Goal: Task Accomplishment & Management: Manage account settings

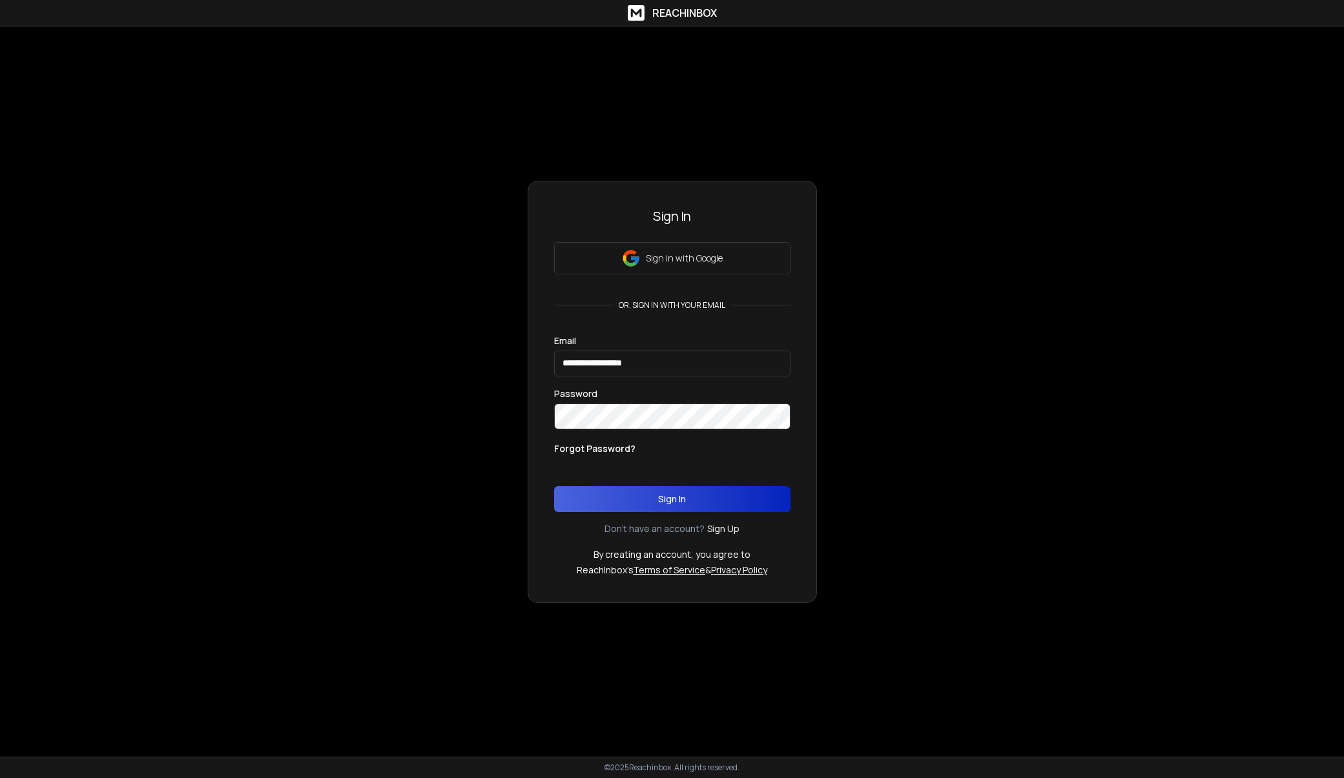
click at [694, 354] on input "**********" at bounding box center [672, 364] width 236 height 26
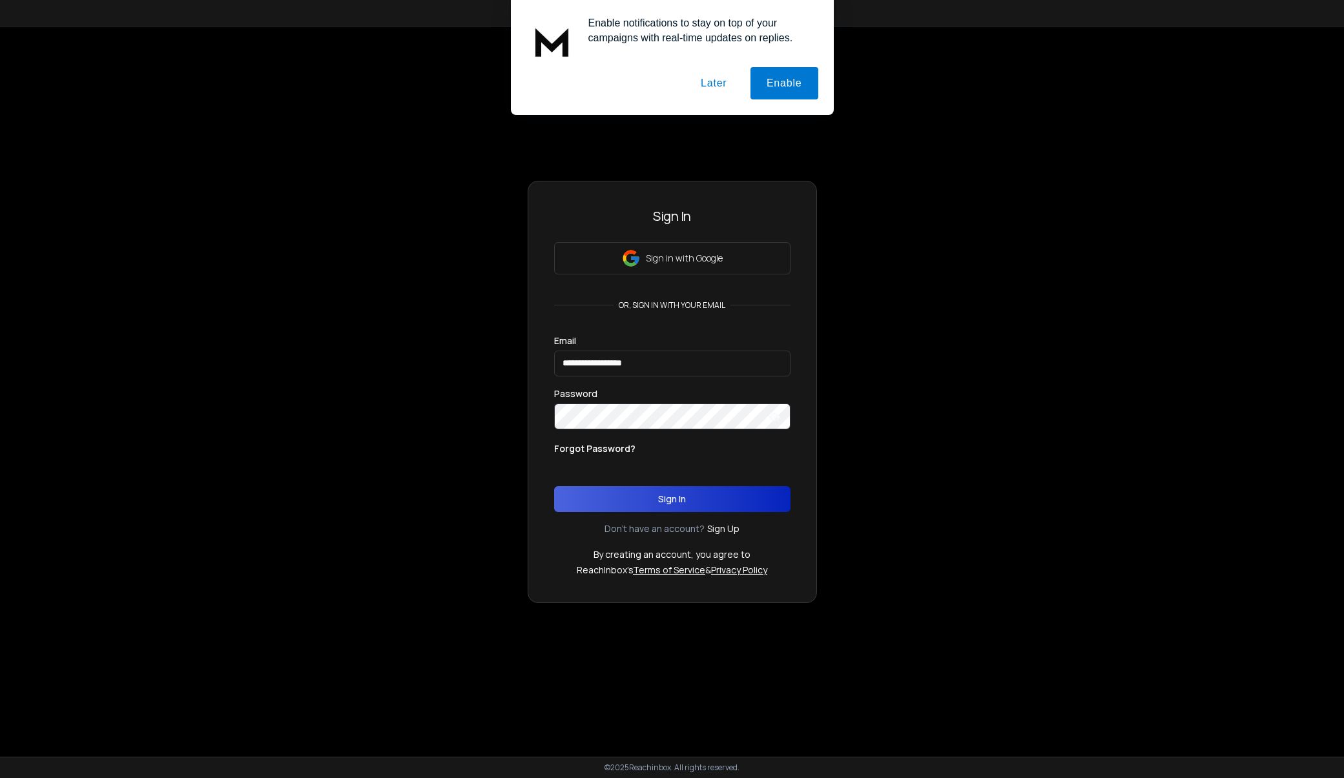
click at [775, 419] on icon at bounding box center [774, 417] width 12 height 12
click at [757, 494] on button "Sign In" at bounding box center [672, 499] width 236 height 26
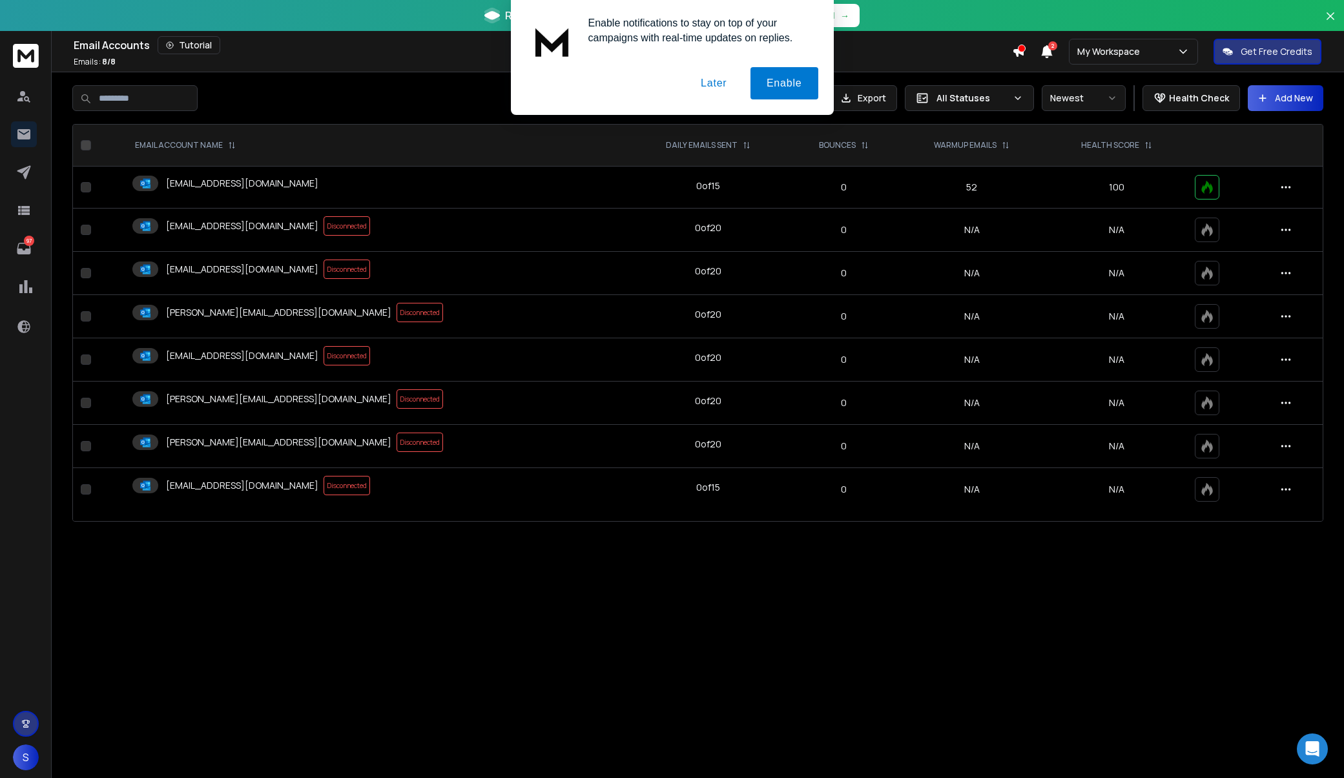
click at [714, 80] on button "Later" at bounding box center [713, 83] width 58 height 32
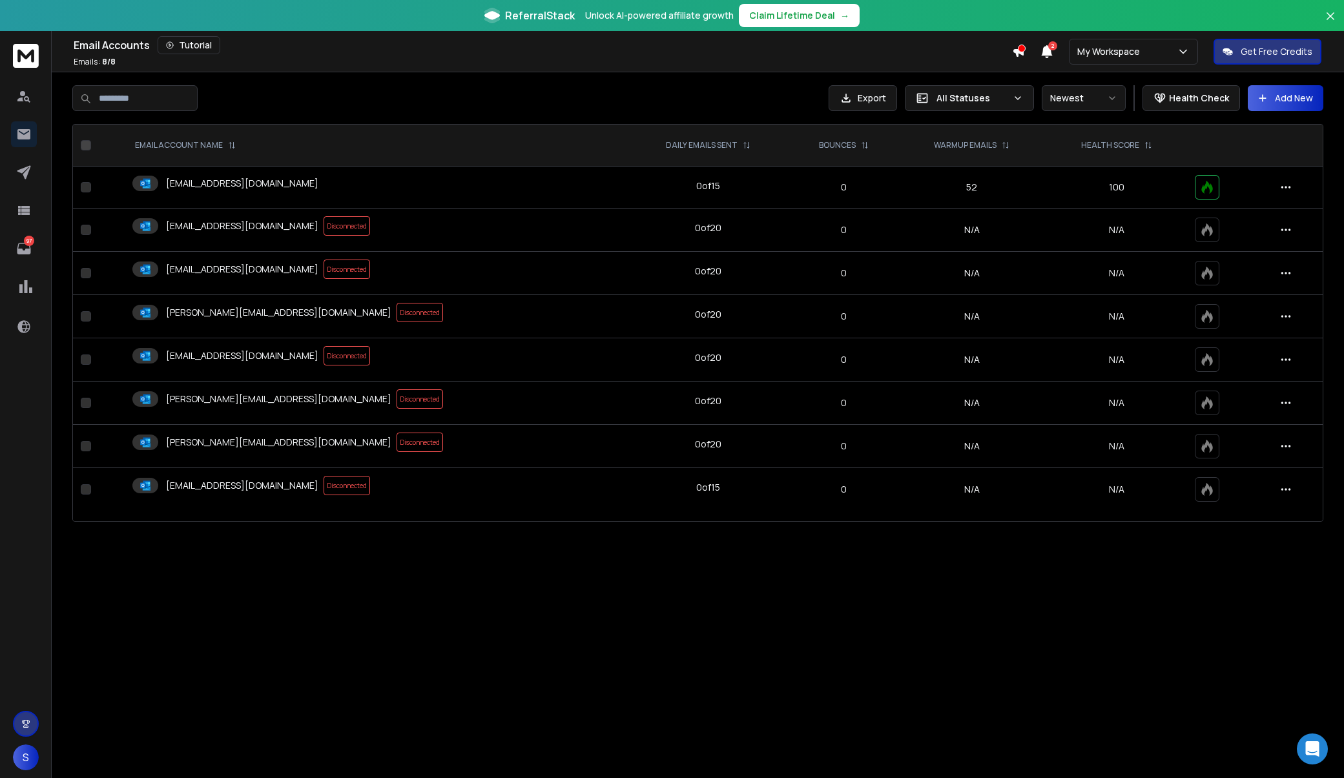
click at [789, 195] on td "0" at bounding box center [843, 188] width 108 height 42
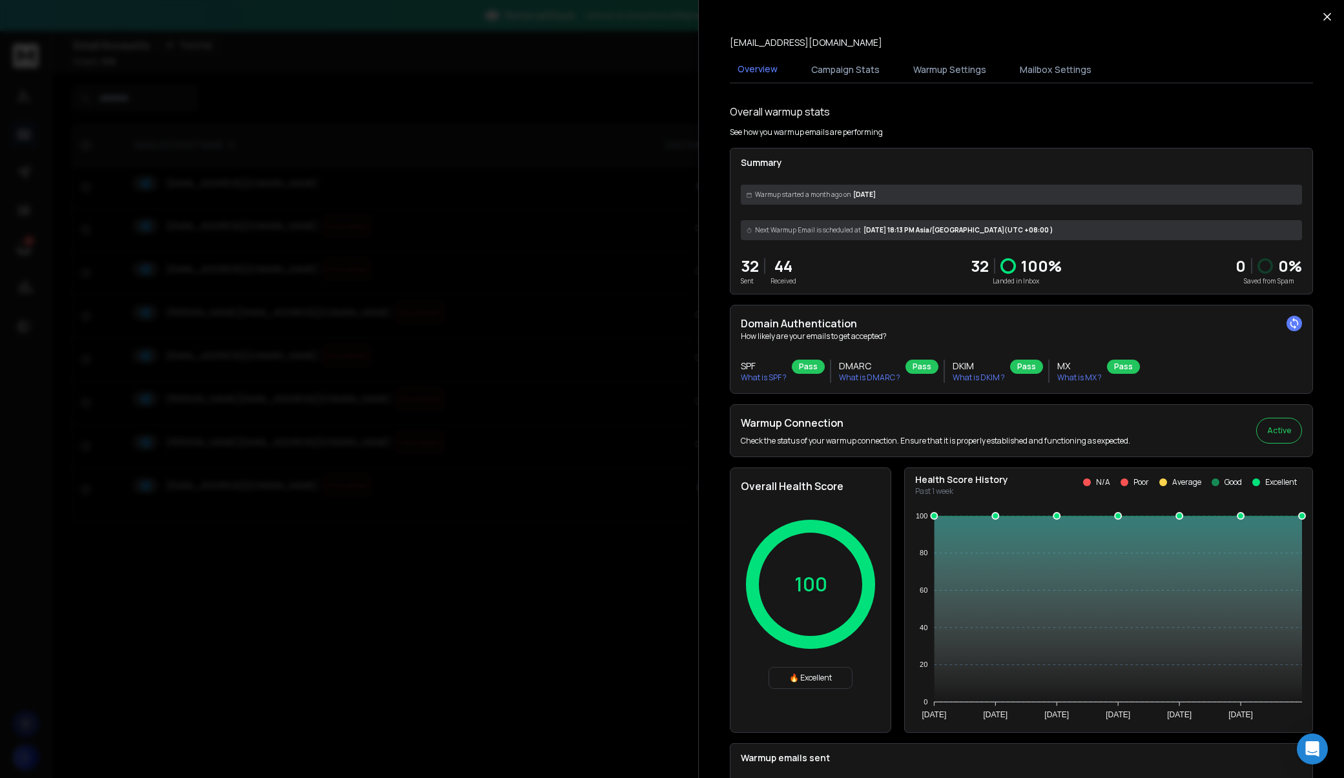
click at [1320, 15] on icon "button" at bounding box center [1326, 16] width 13 height 13
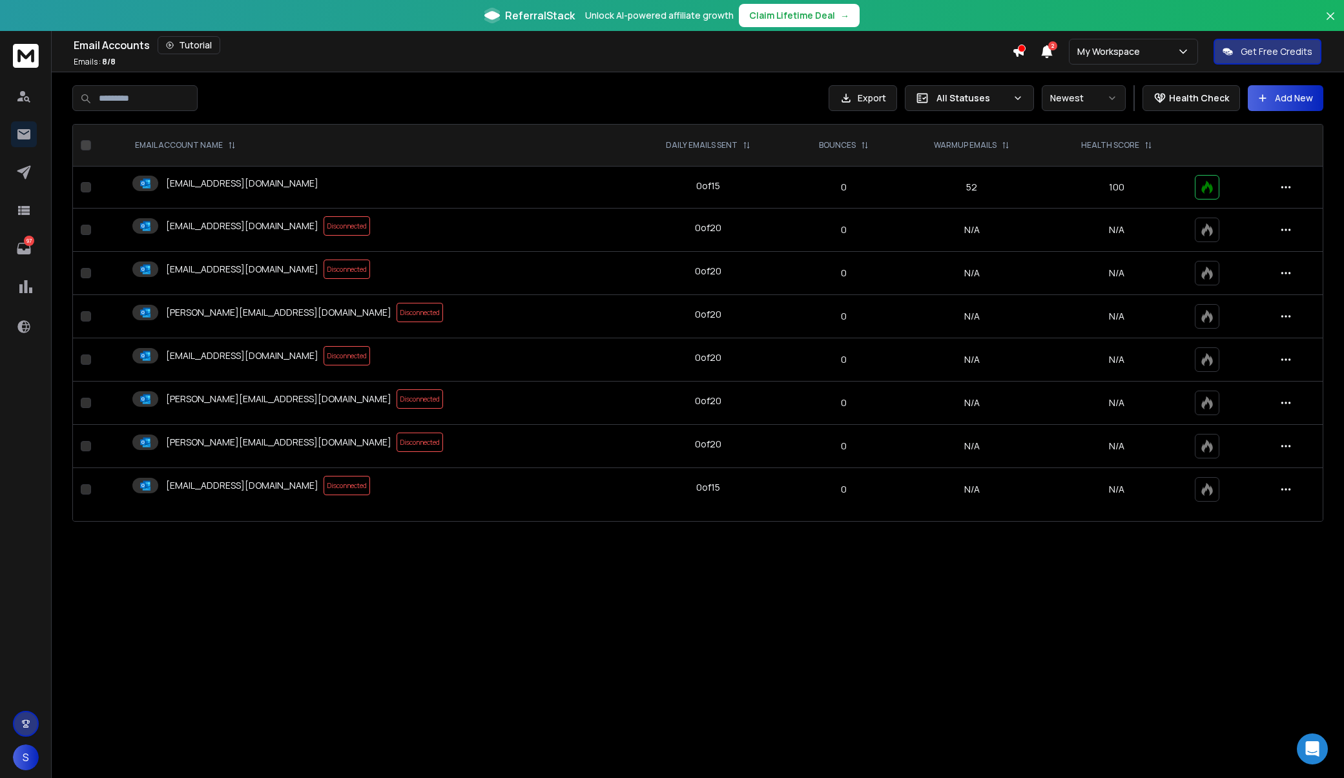
click at [1060, 54] on div "2 My Workspace Get Free Credits" at bounding box center [1166, 52] width 309 height 26
click at [1050, 52] on icon at bounding box center [1047, 51] width 12 height 13
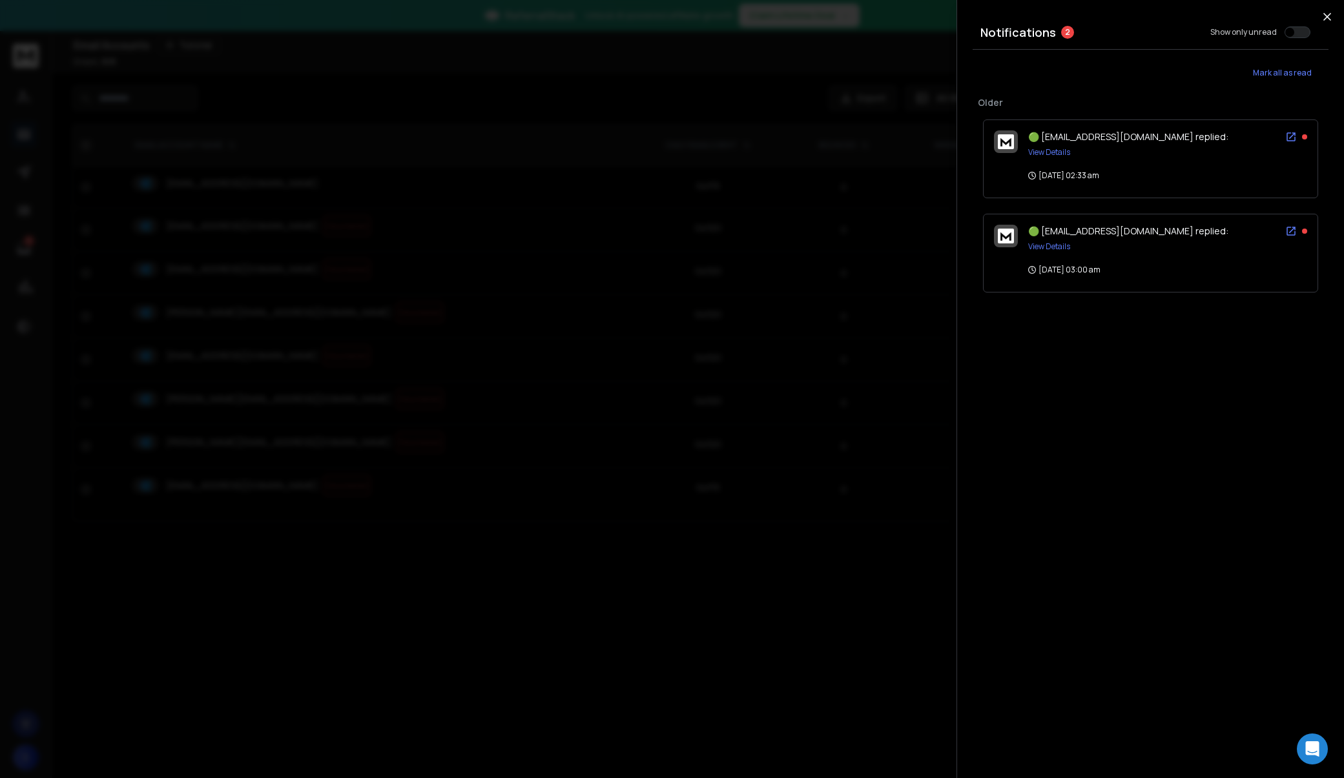
click at [1321, 19] on icon "button" at bounding box center [1326, 16] width 13 height 13
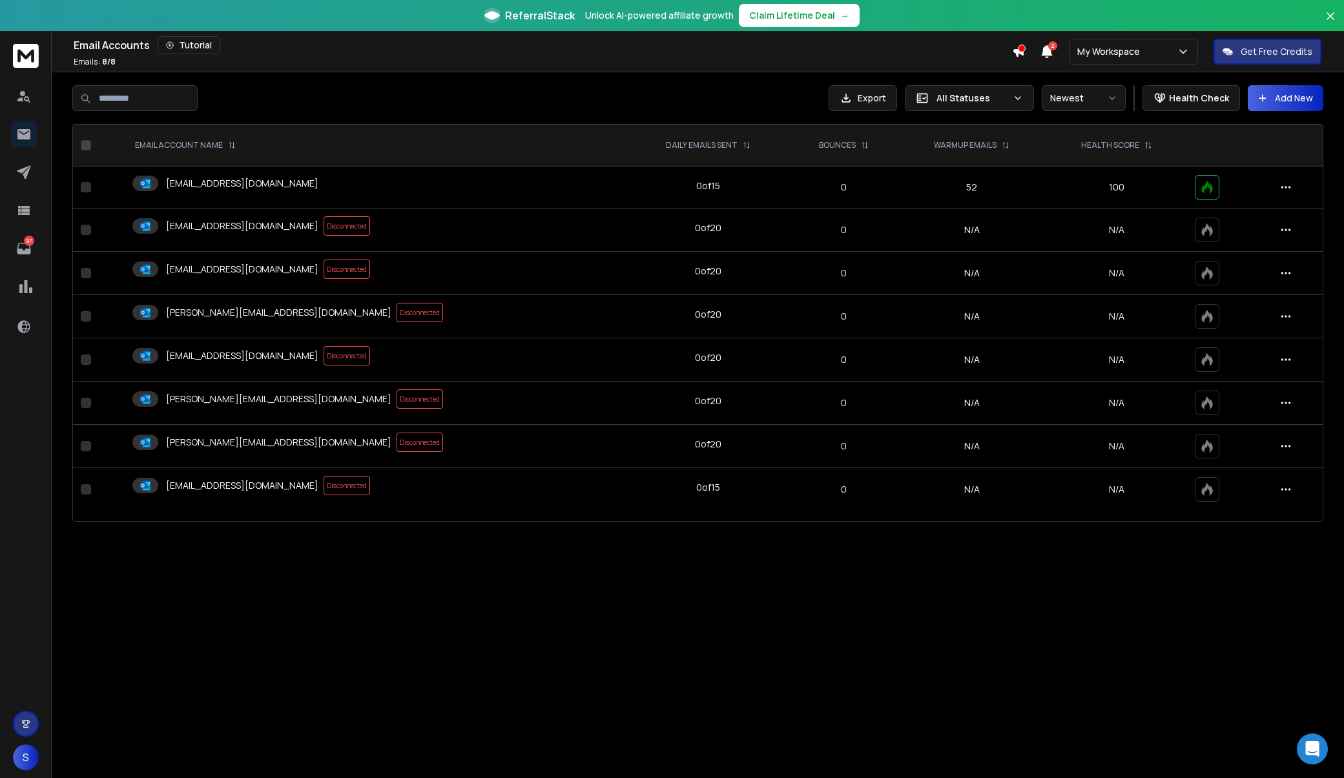
click at [757, 101] on div at bounding box center [446, 98] width 748 height 26
